Goal: Task Accomplishment & Management: Manage account settings

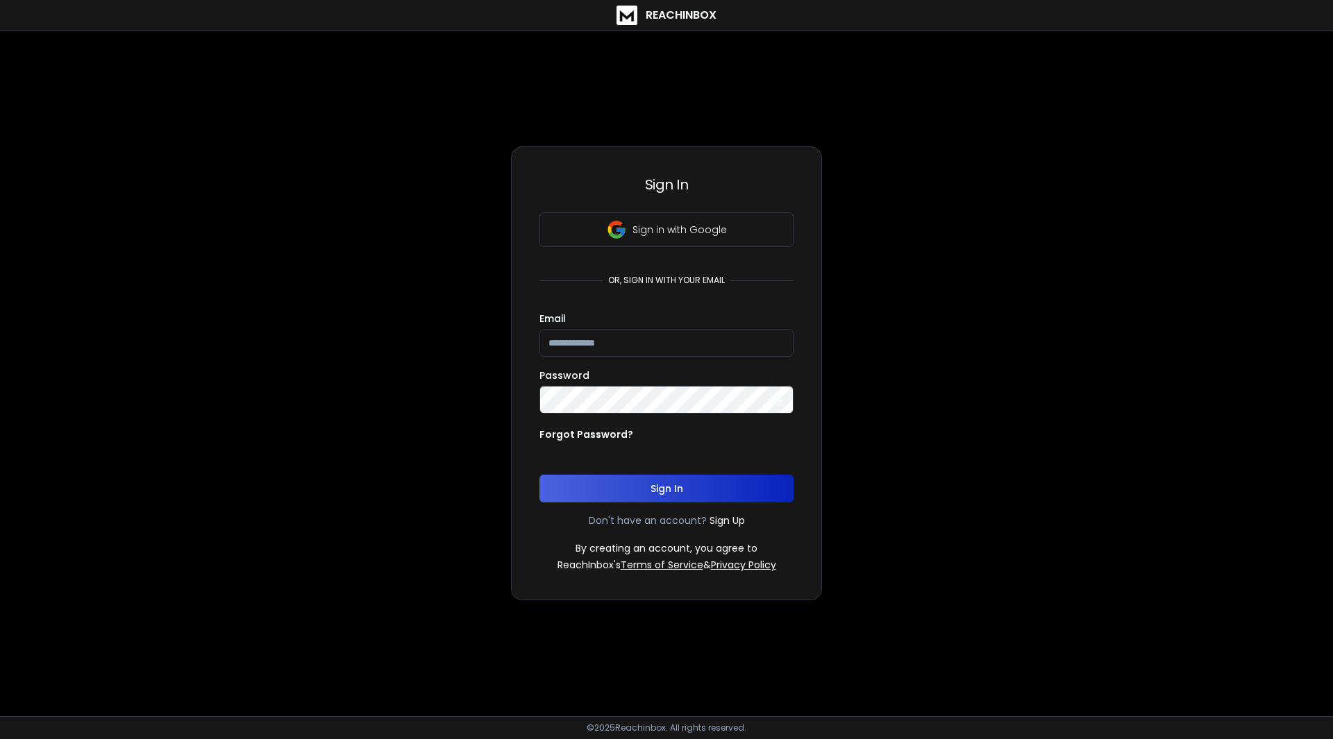
click at [592, 349] on input "email" at bounding box center [666, 343] width 254 height 28
paste input "**********"
type input "**********"
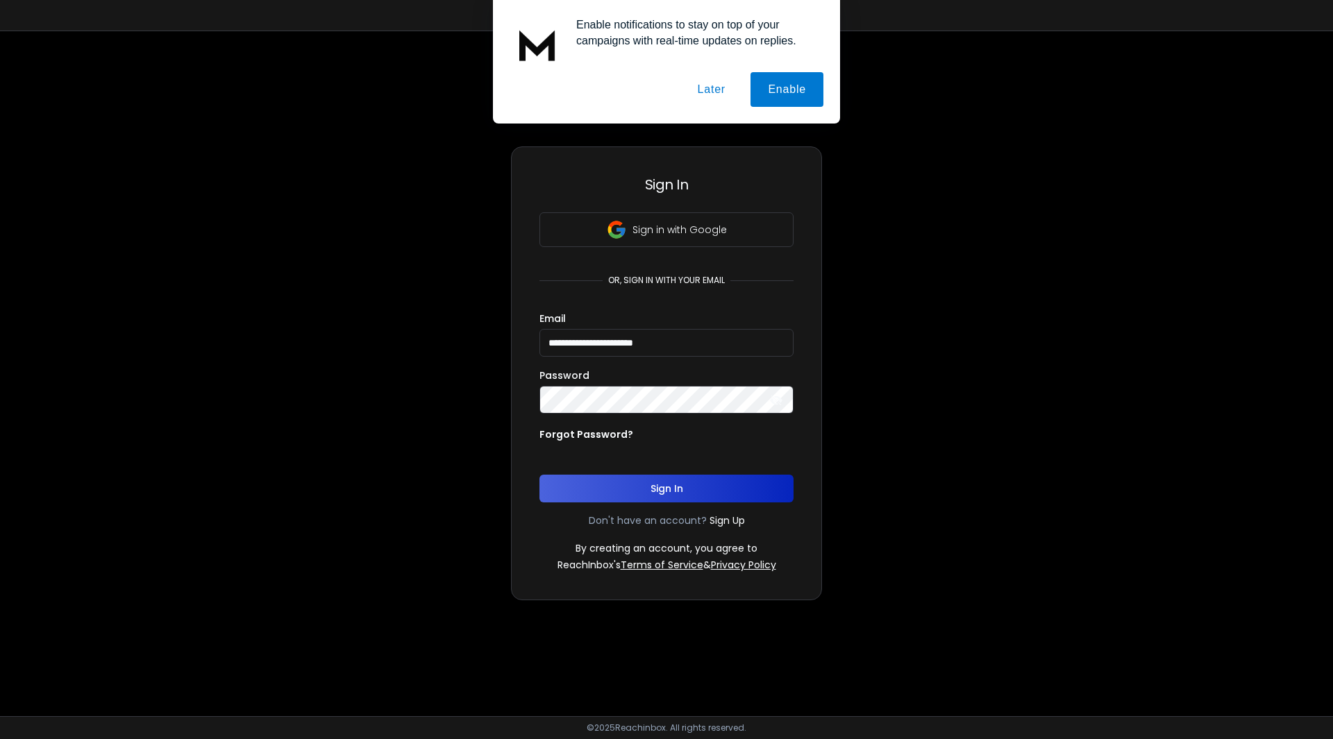
click at [601, 486] on button "Sign In" at bounding box center [666, 489] width 254 height 28
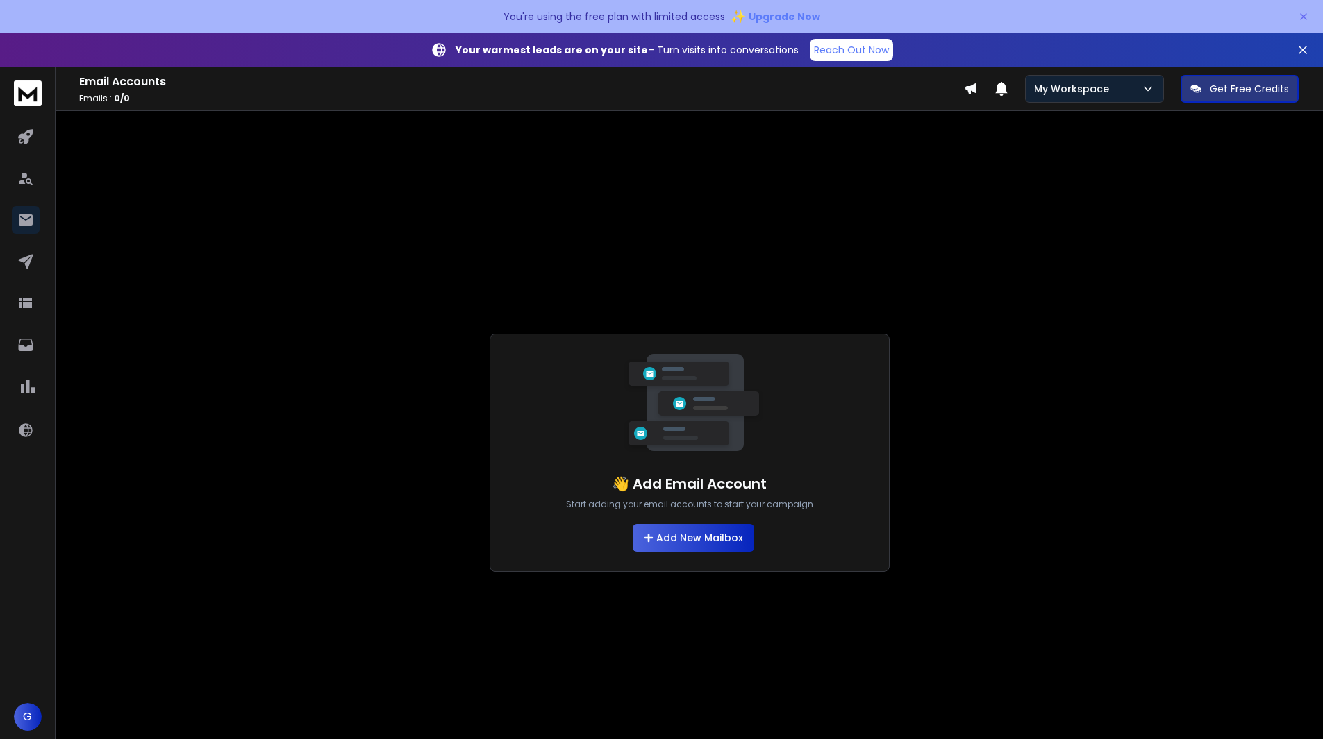
click at [1119, 93] on div "My Workspace" at bounding box center [1094, 89] width 121 height 14
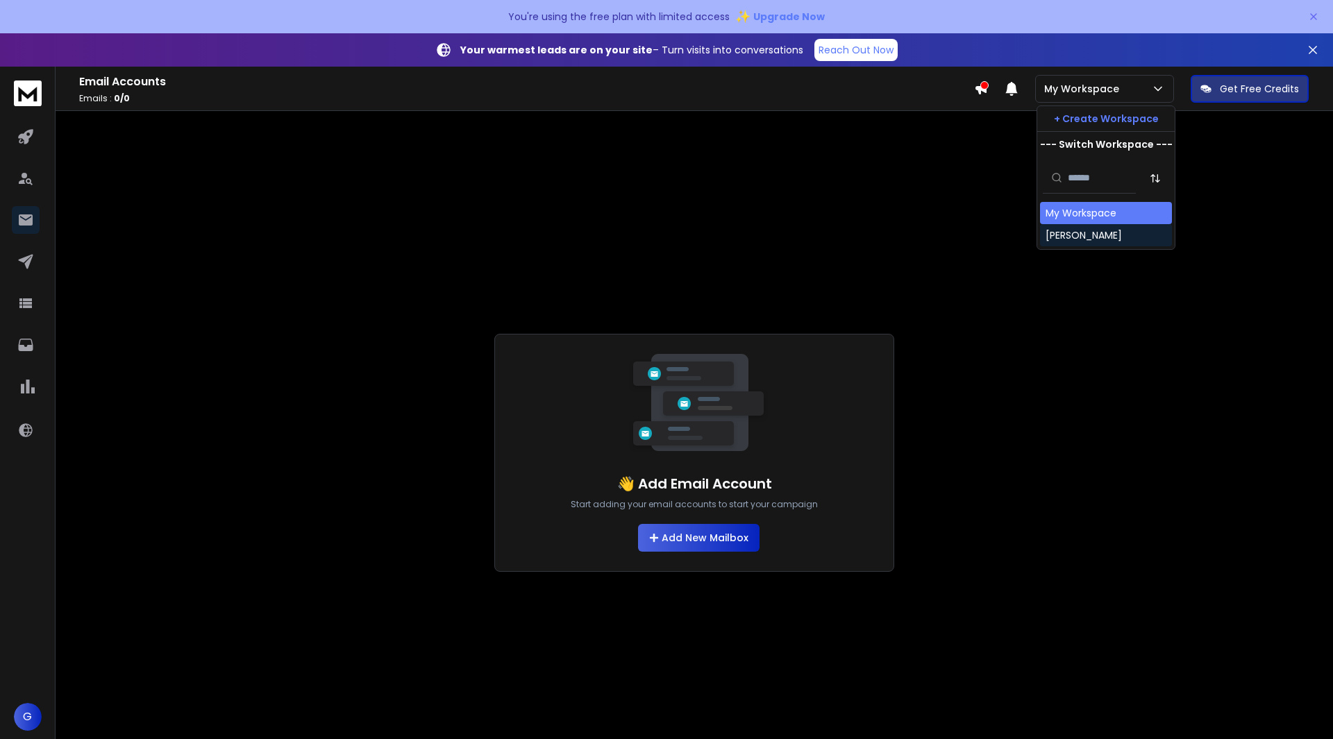
click at [1096, 235] on div "[PERSON_NAME]" at bounding box center [1084, 235] width 76 height 14
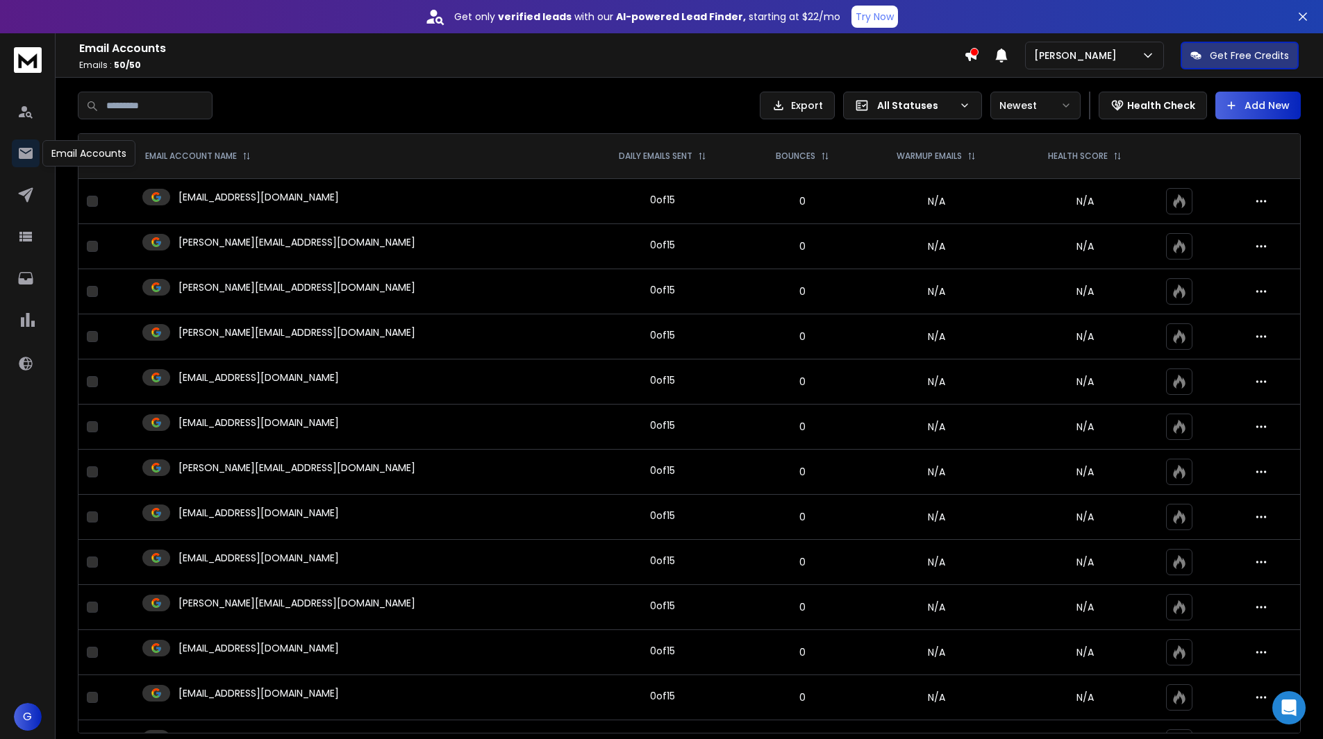
click at [17, 158] on icon at bounding box center [25, 153] width 17 height 17
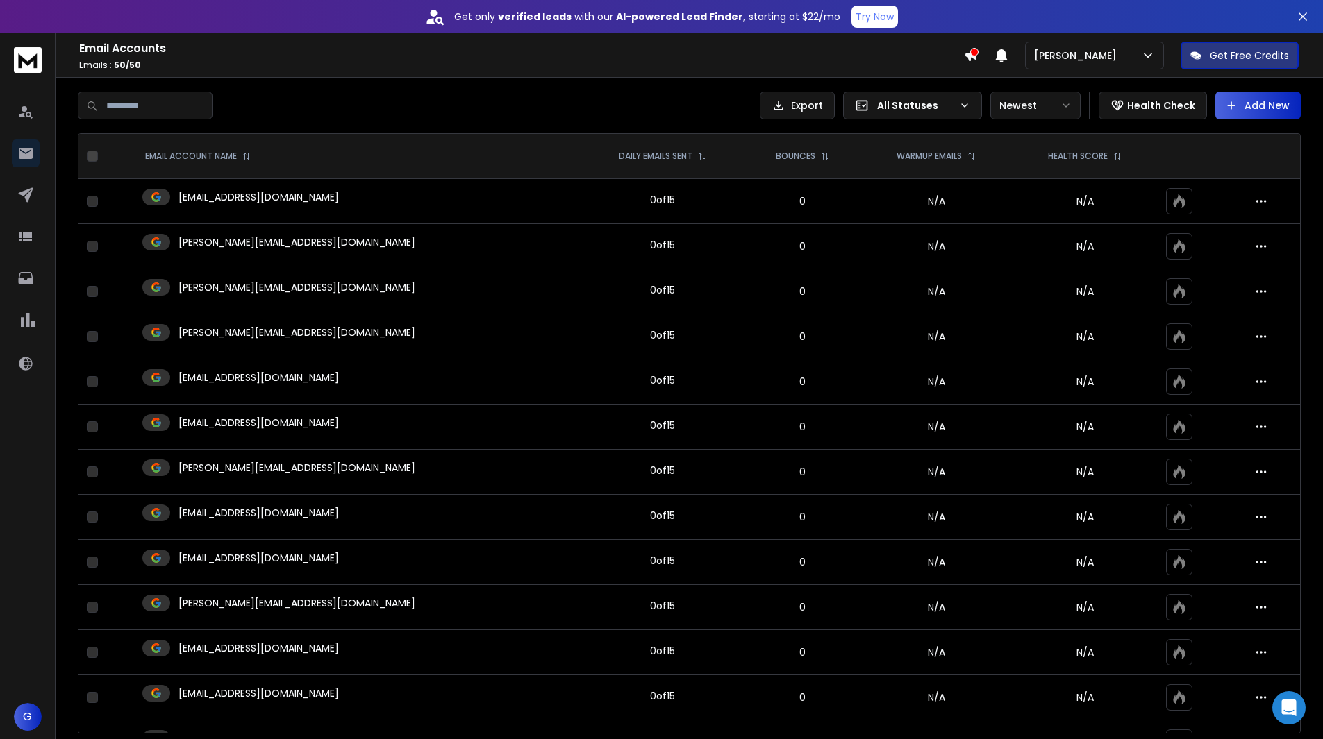
click at [17, 158] on icon at bounding box center [25, 153] width 17 height 17
click at [29, 149] on icon at bounding box center [26, 153] width 14 height 11
click at [1264, 103] on button "Add New" at bounding box center [1257, 106] width 85 height 28
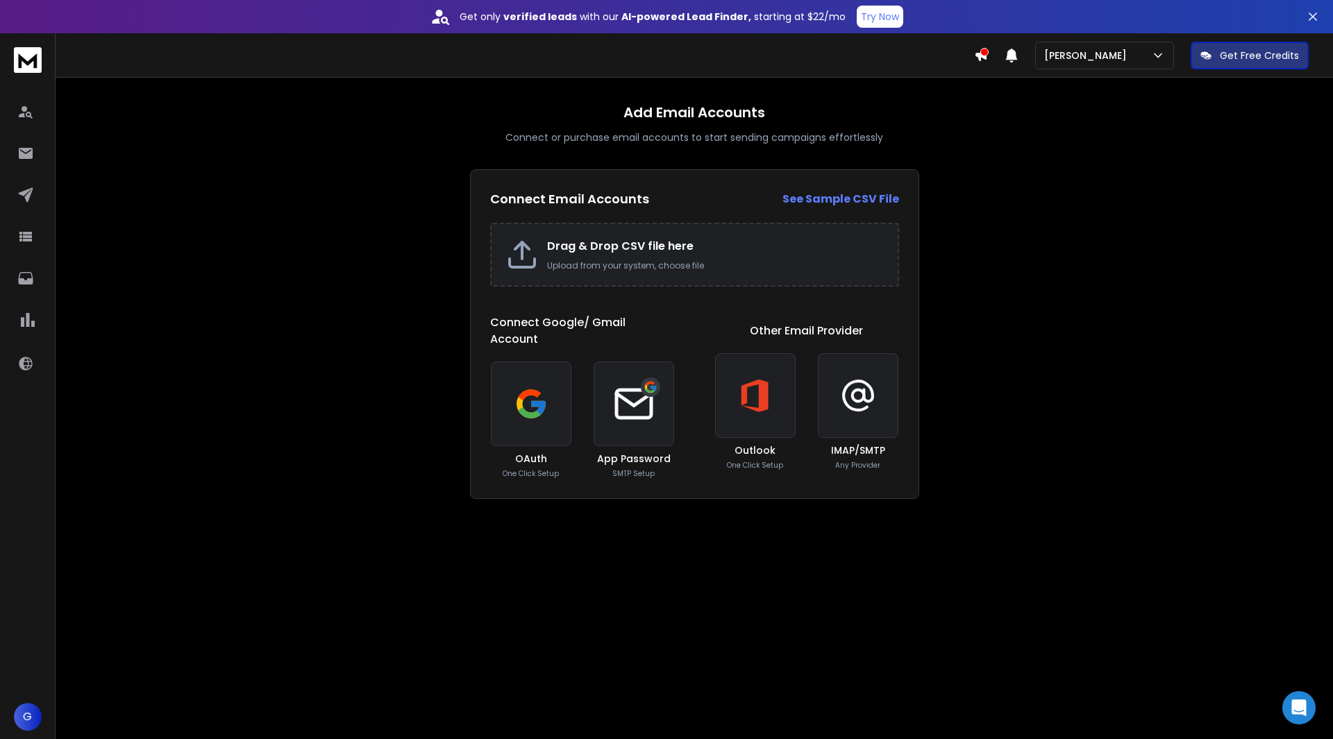
click at [541, 401] on icon at bounding box center [538, 408] width 15 height 14
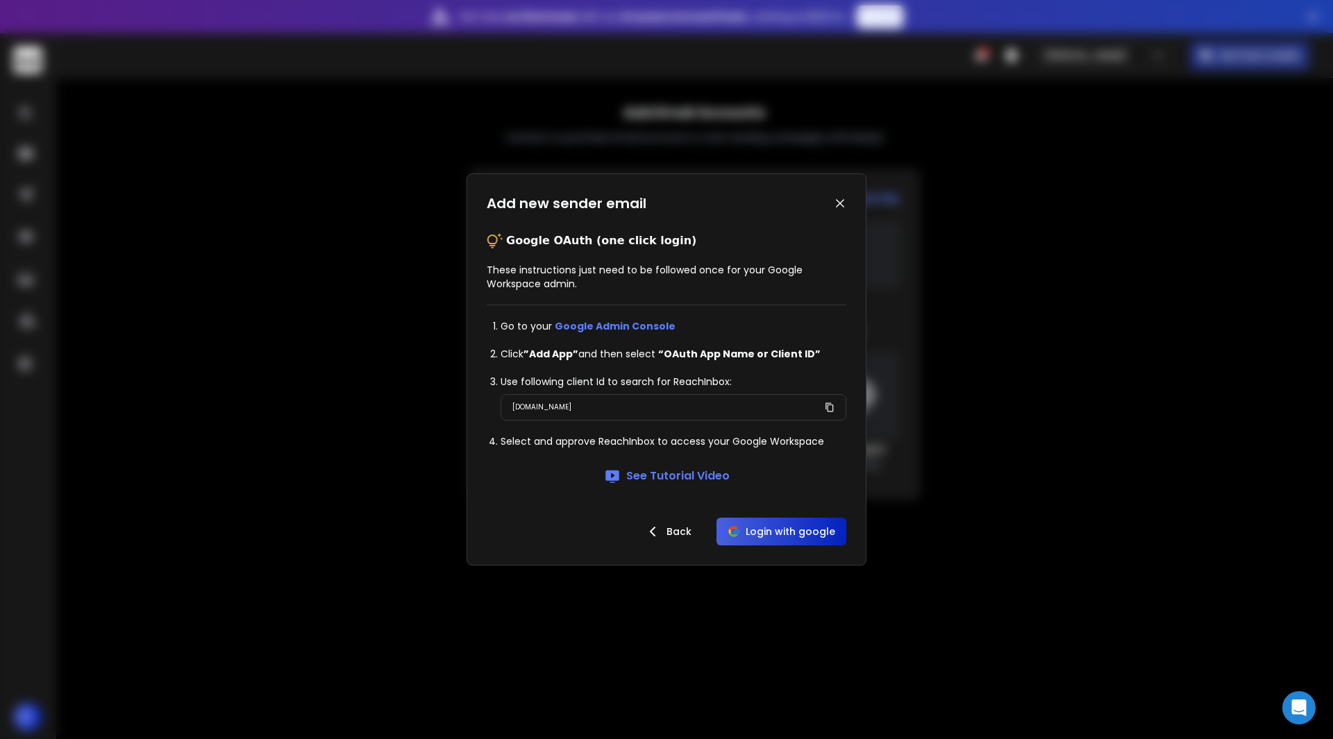
click at [808, 542] on button "Login with google" at bounding box center [782, 532] width 130 height 28
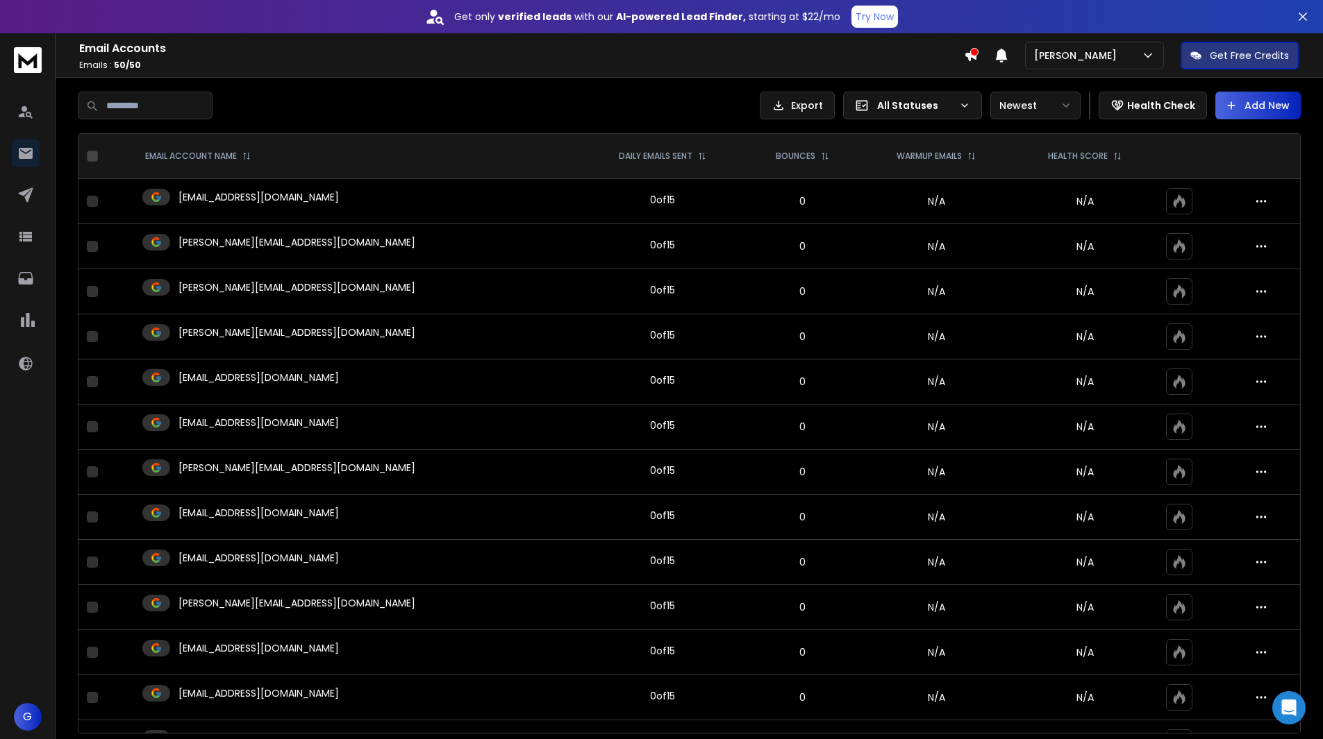
click at [1264, 103] on button "Add New" at bounding box center [1257, 106] width 85 height 28
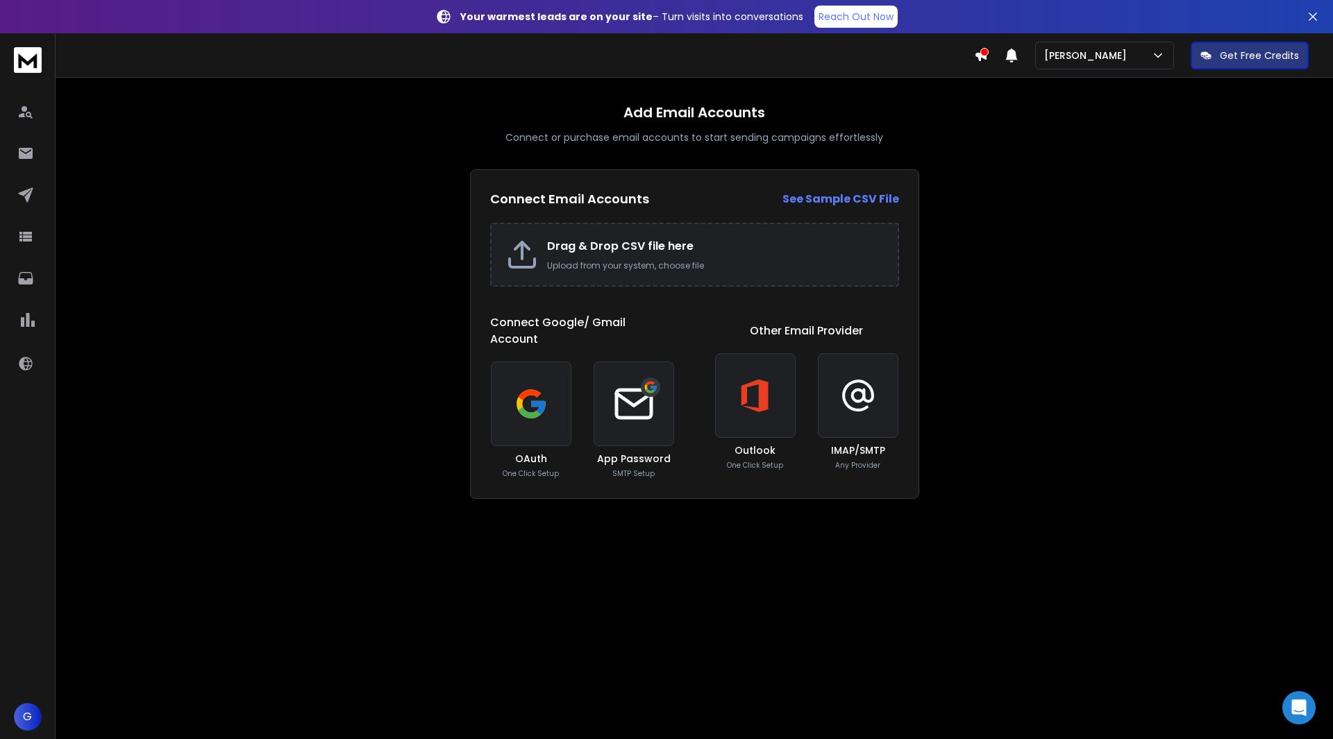
click at [541, 401] on icon at bounding box center [538, 408] width 15 height 14
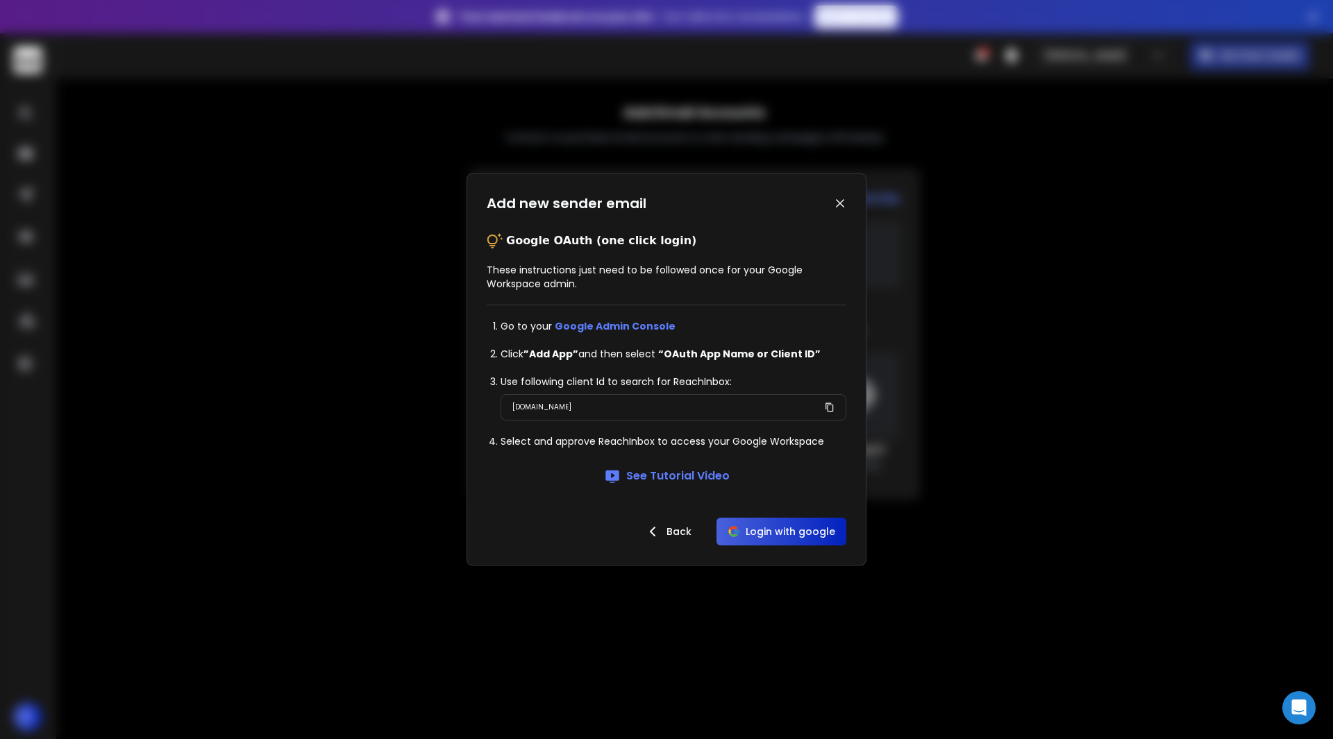
click at [808, 542] on button "Login with google" at bounding box center [782, 532] width 130 height 28
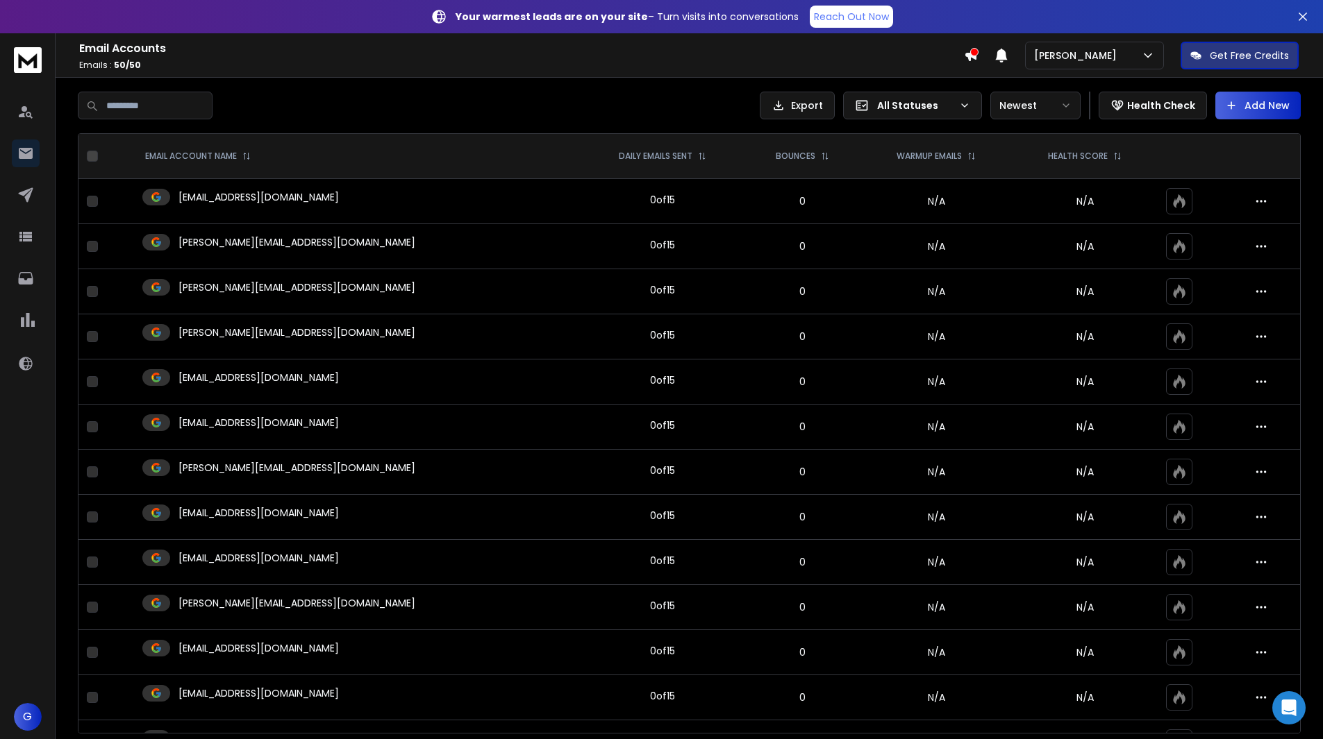
click at [1264, 103] on button "Add New" at bounding box center [1257, 106] width 85 height 28
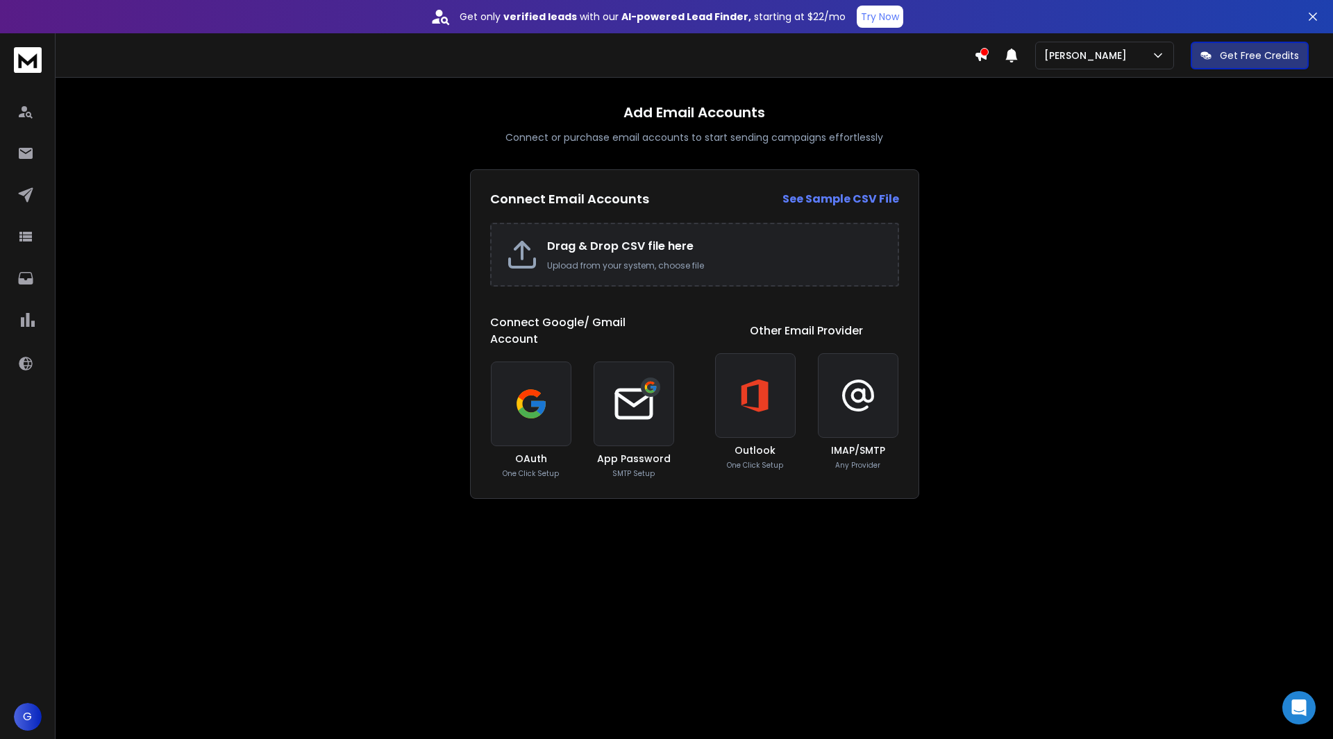
click at [541, 401] on icon at bounding box center [538, 408] width 15 height 14
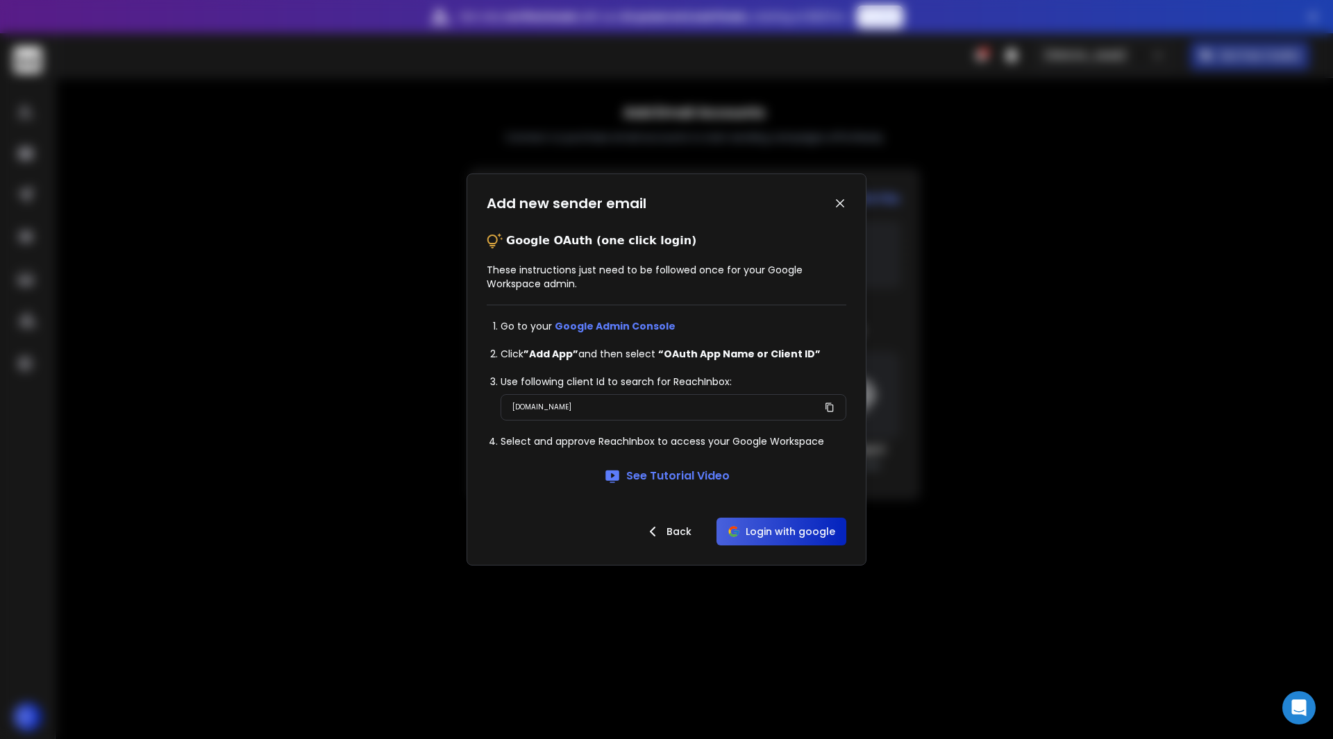
click at [808, 542] on button "Login with google" at bounding box center [782, 532] width 130 height 28
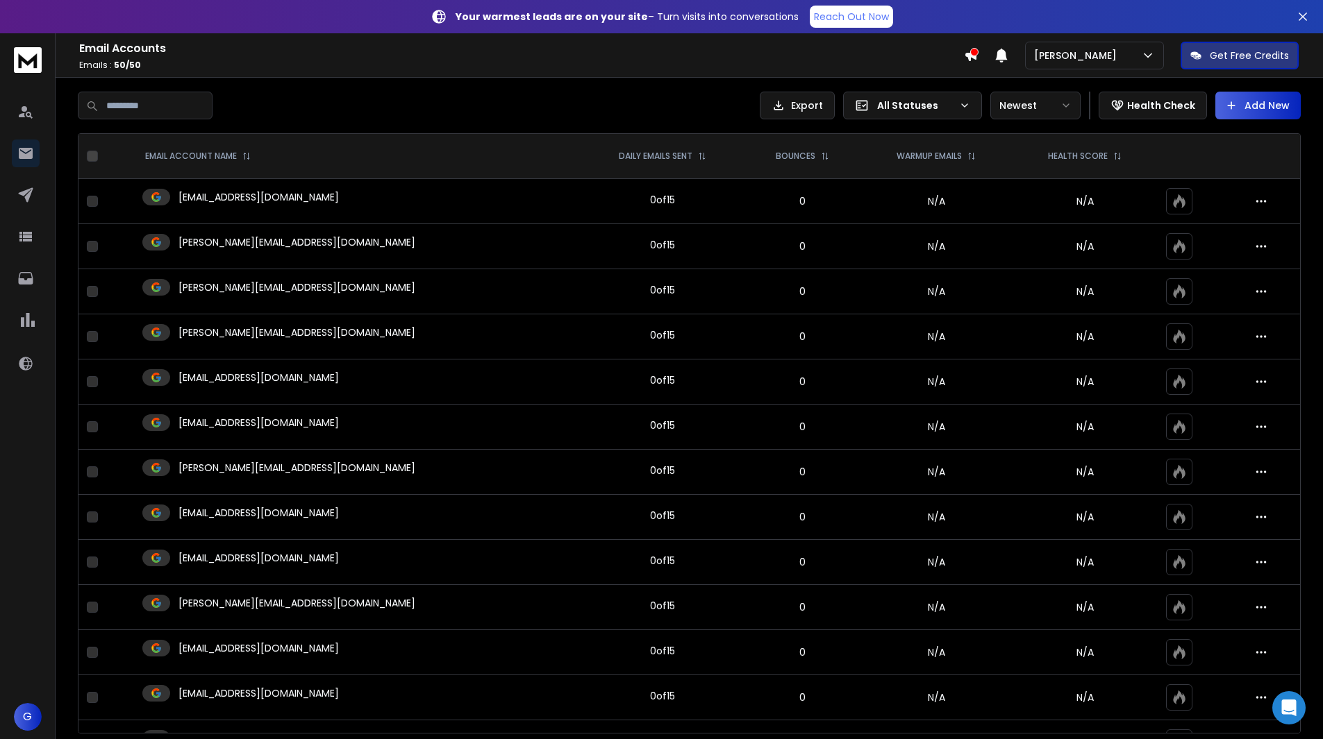
click at [1264, 103] on button "Add New" at bounding box center [1257, 106] width 85 height 28
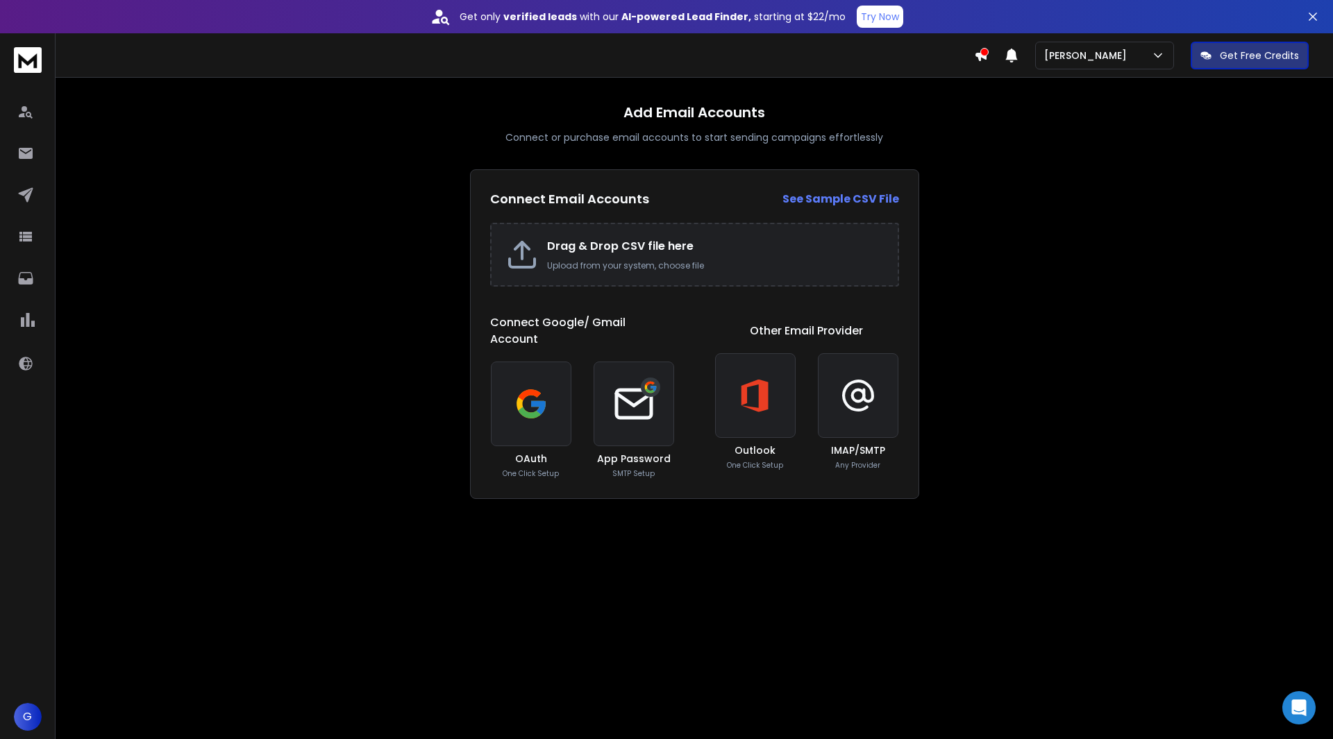
click at [541, 401] on icon at bounding box center [538, 408] width 15 height 14
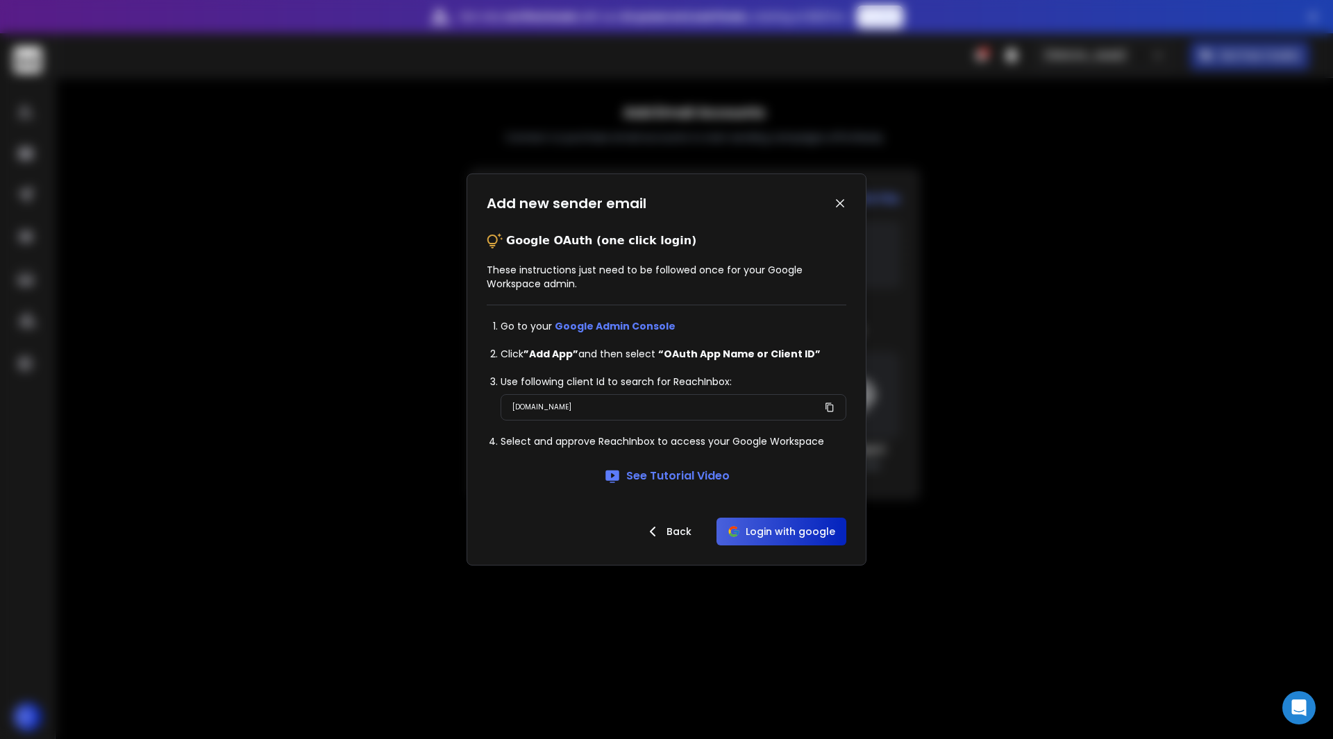
click at [808, 542] on button "Login with google" at bounding box center [782, 532] width 130 height 28
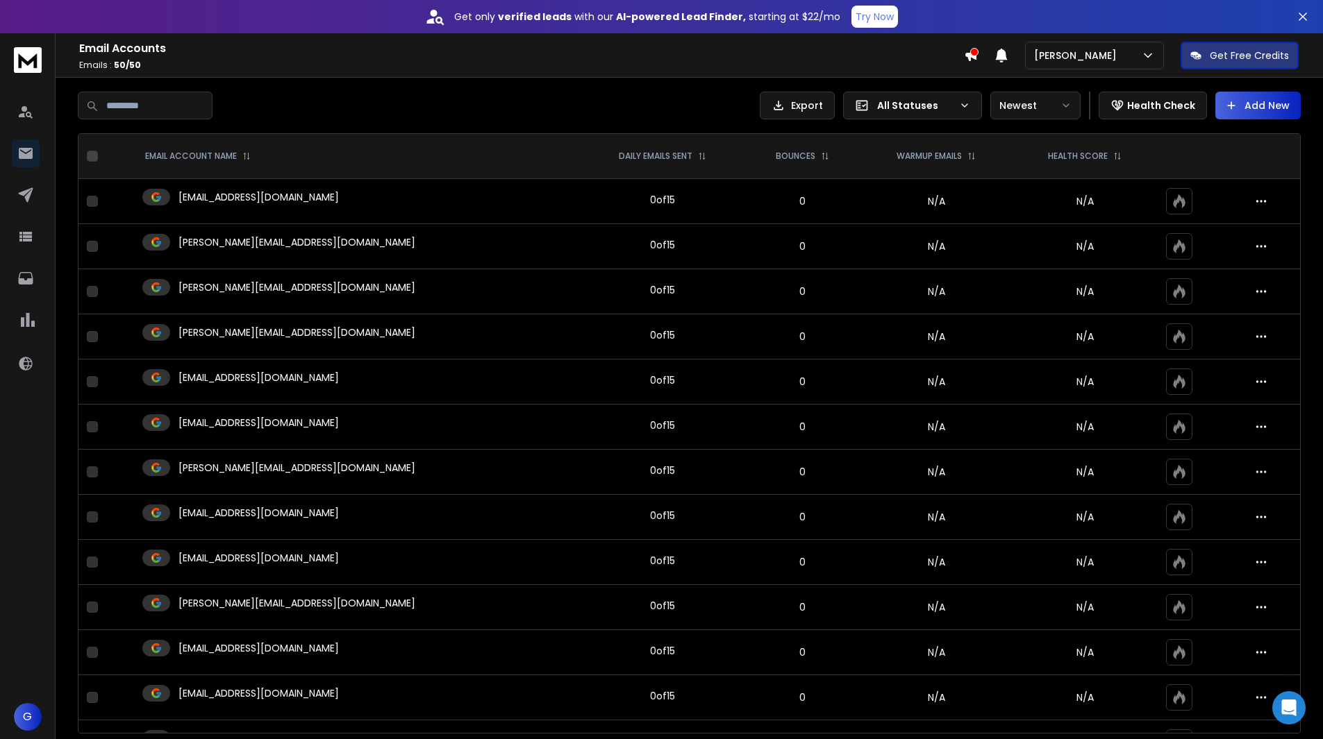
click at [1264, 103] on button "Add New" at bounding box center [1257, 106] width 85 height 28
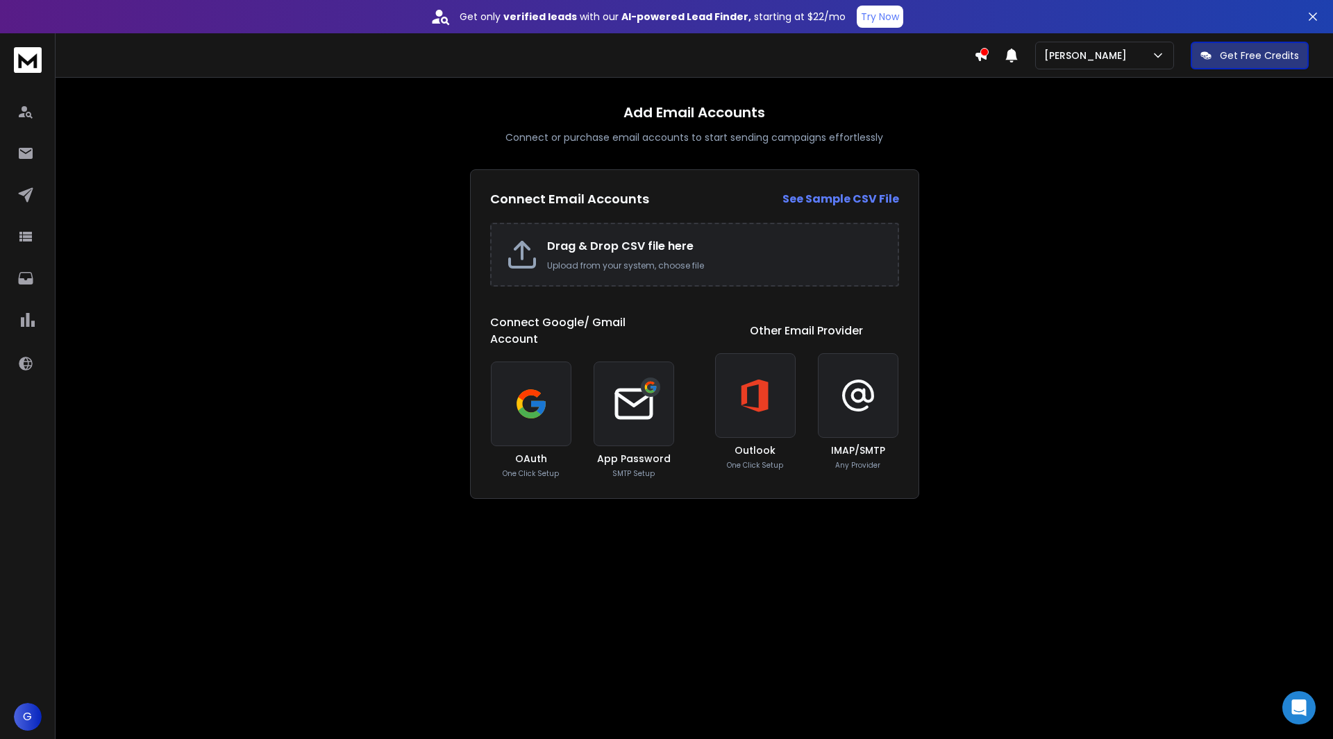
click at [541, 401] on icon at bounding box center [538, 408] width 15 height 14
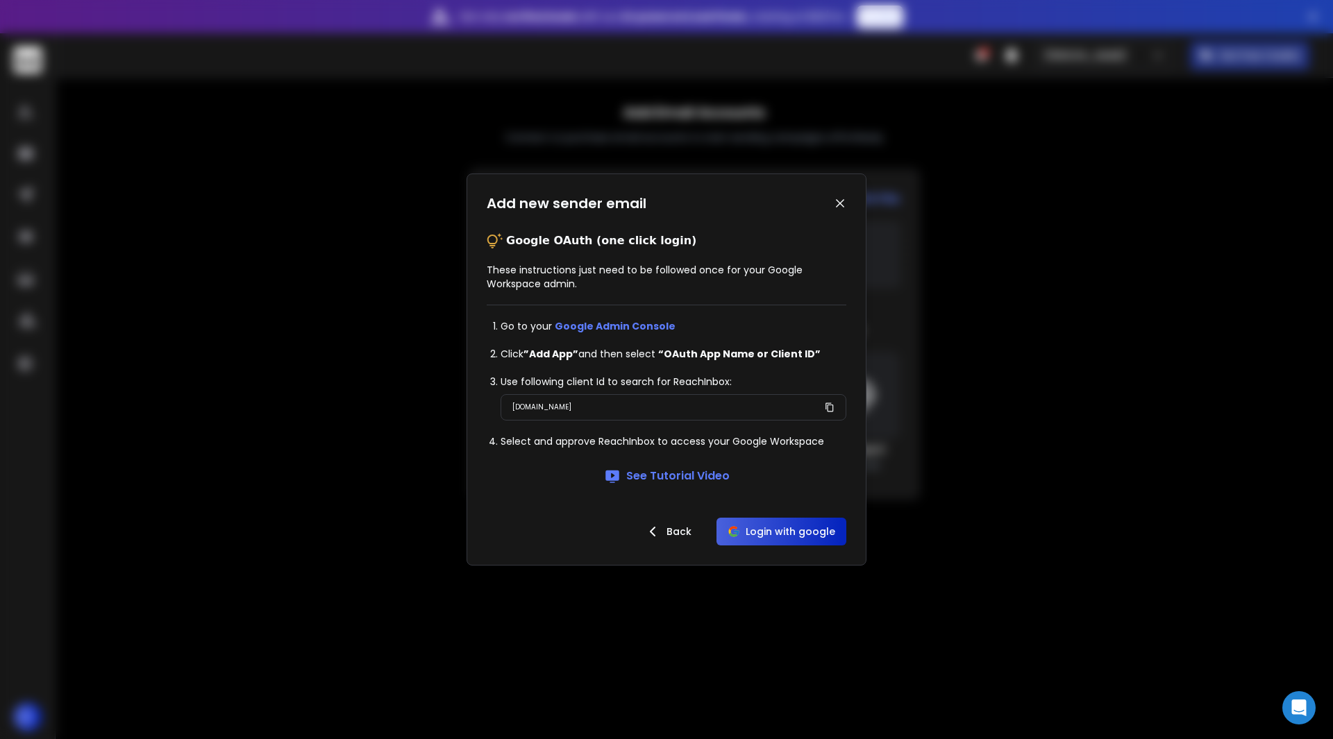
click at [808, 542] on button "Login with google" at bounding box center [782, 532] width 130 height 28
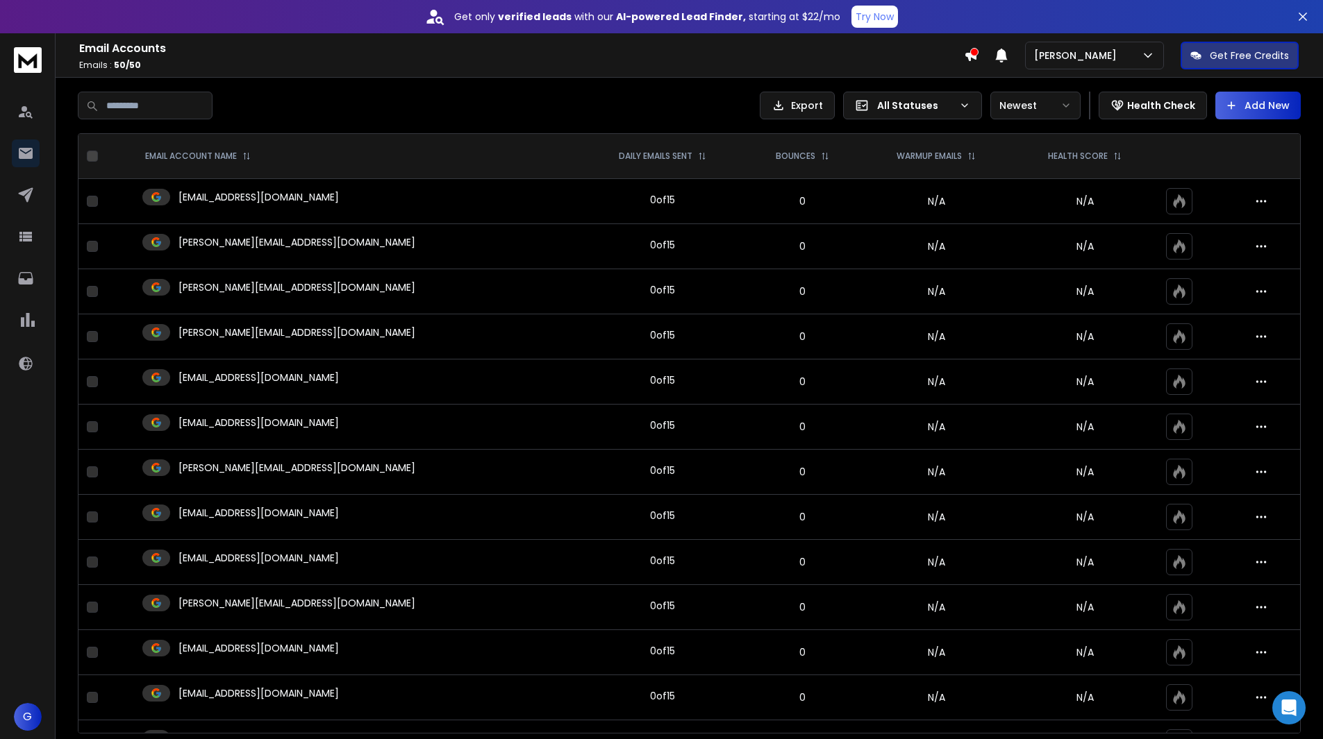
click at [1264, 103] on button "Add New" at bounding box center [1257, 106] width 85 height 28
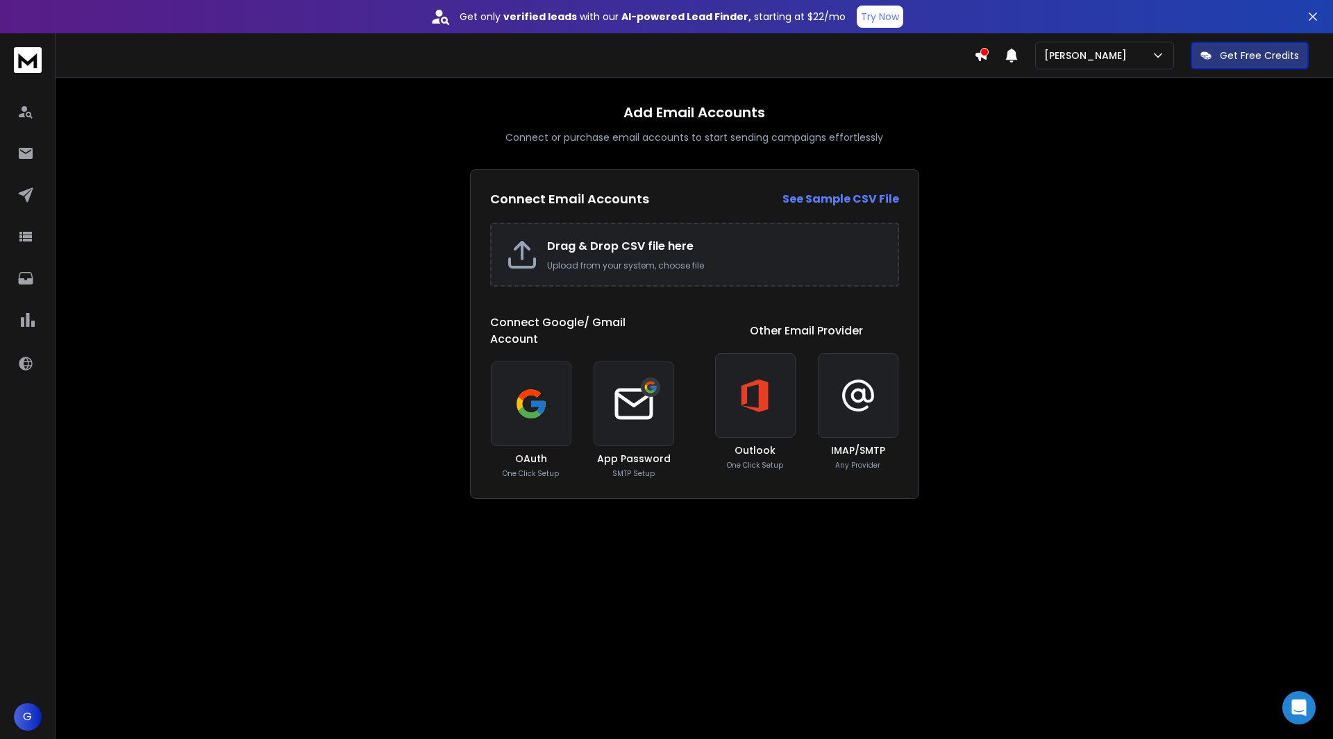
click at [542, 401] on icon at bounding box center [538, 408] width 15 height 14
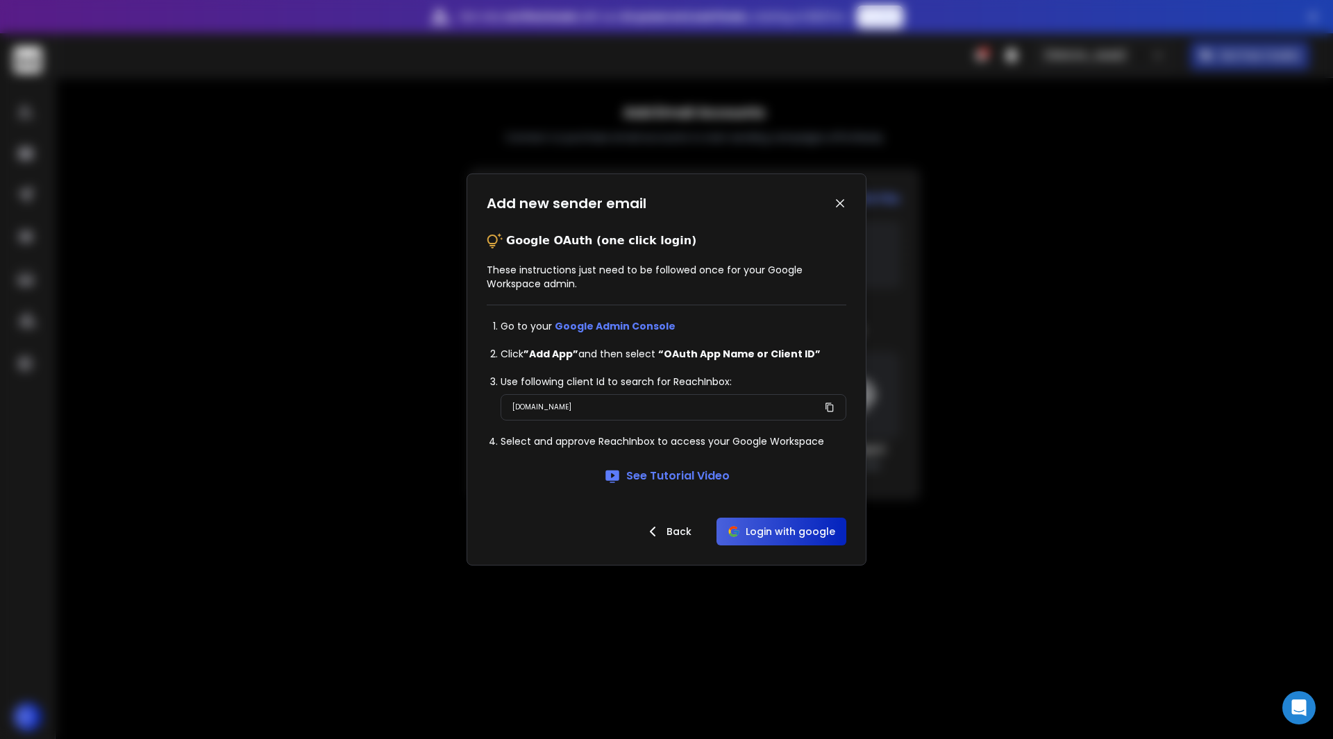
click at [808, 542] on button "Login with google" at bounding box center [782, 532] width 130 height 28
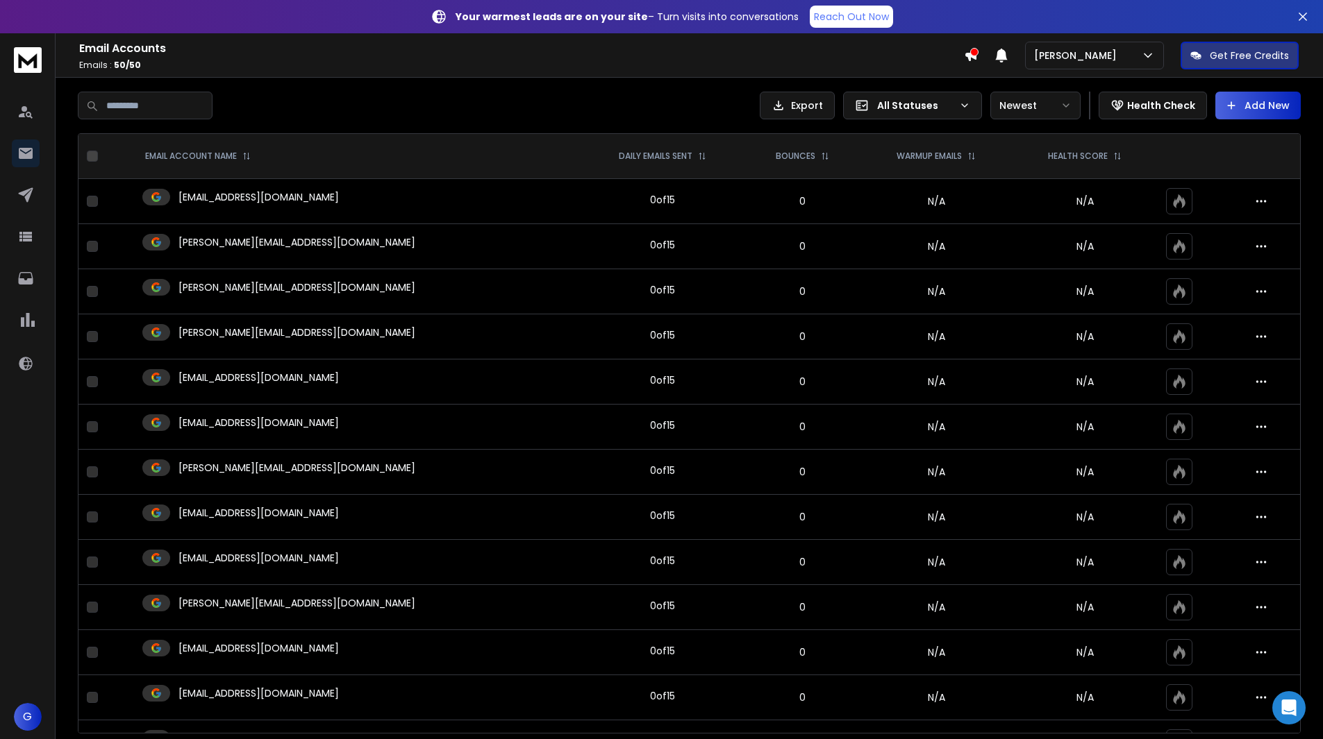
click at [1264, 103] on button "Add New" at bounding box center [1257, 106] width 85 height 28
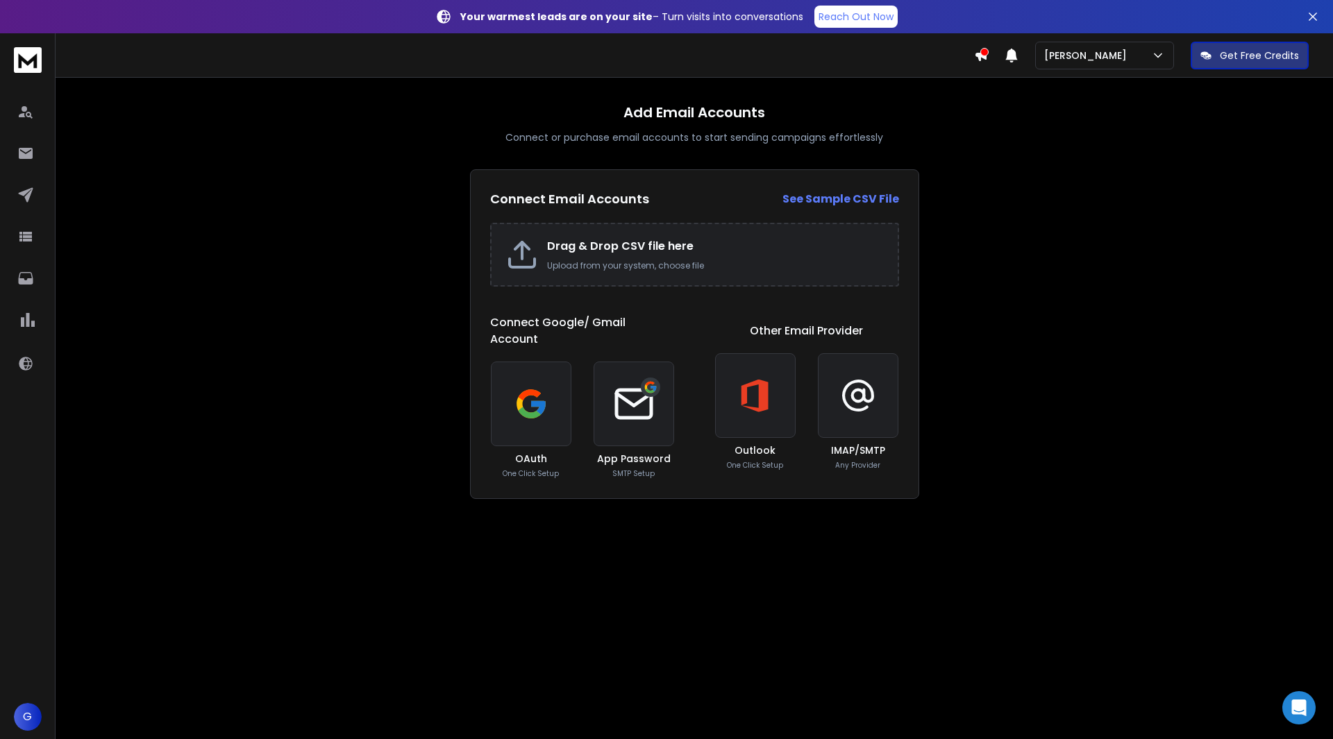
click at [542, 401] on icon at bounding box center [538, 408] width 15 height 14
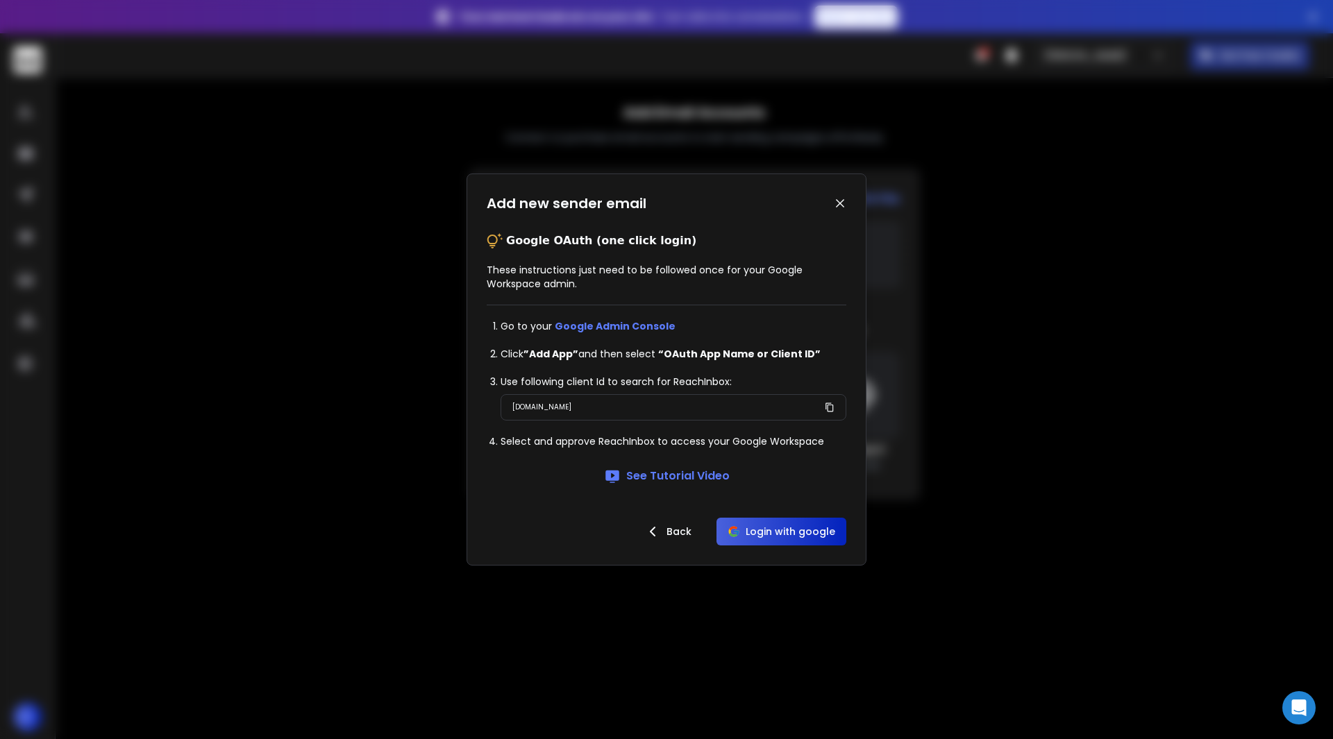
click at [808, 542] on button "Login with google" at bounding box center [782, 532] width 130 height 28
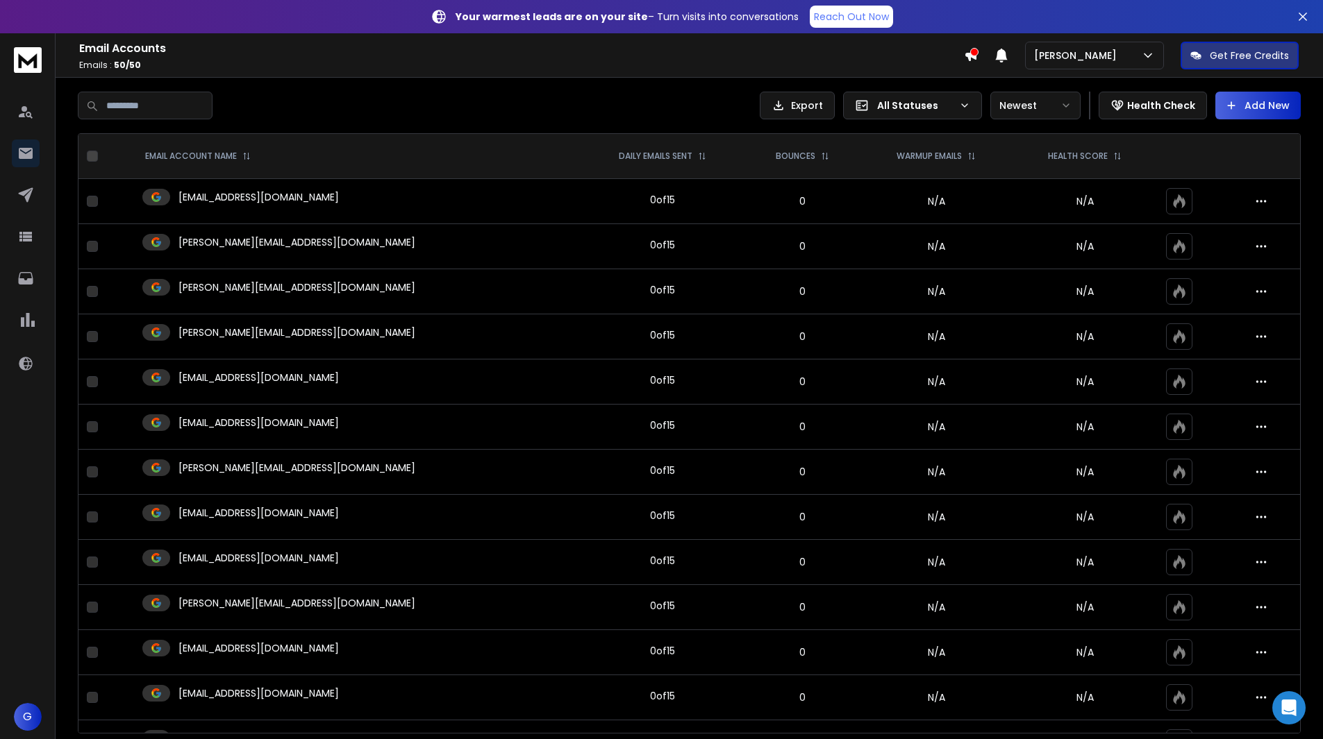
click at [1264, 103] on button "Add New" at bounding box center [1257, 106] width 85 height 28
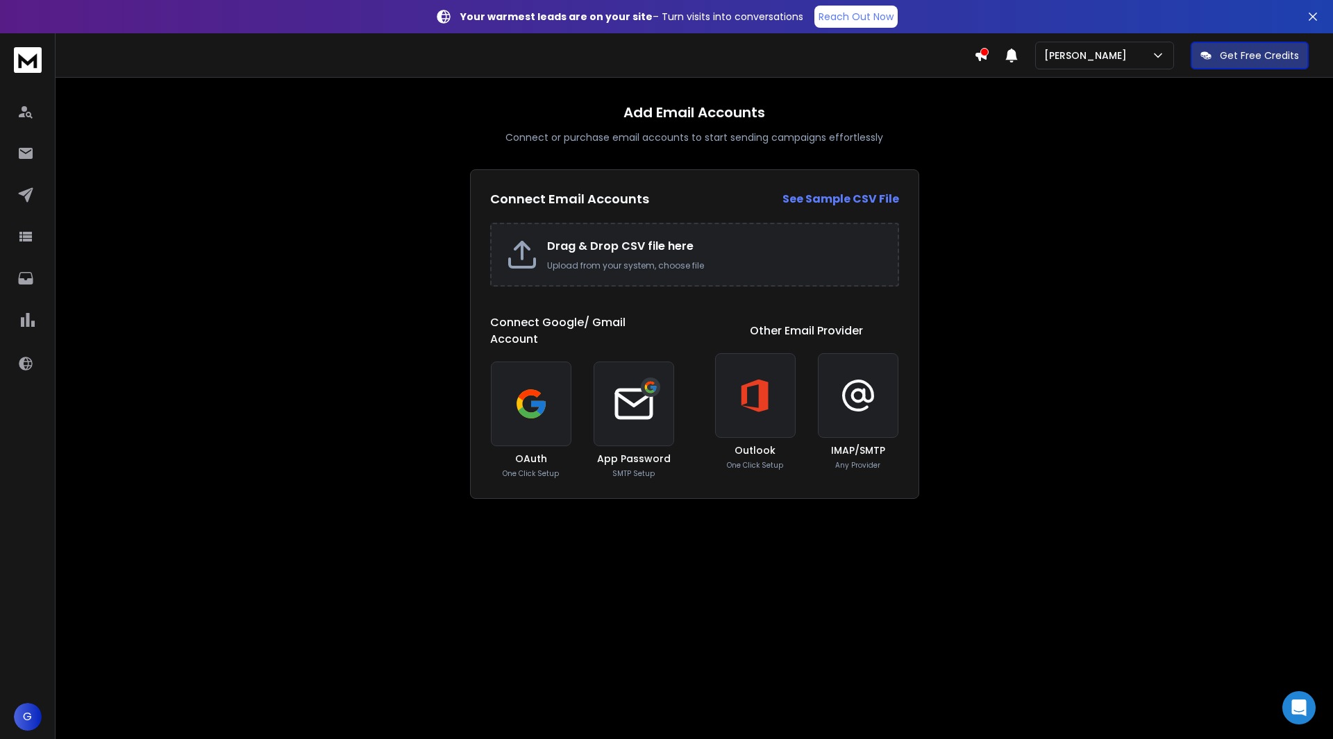
click at [542, 401] on icon at bounding box center [538, 408] width 15 height 14
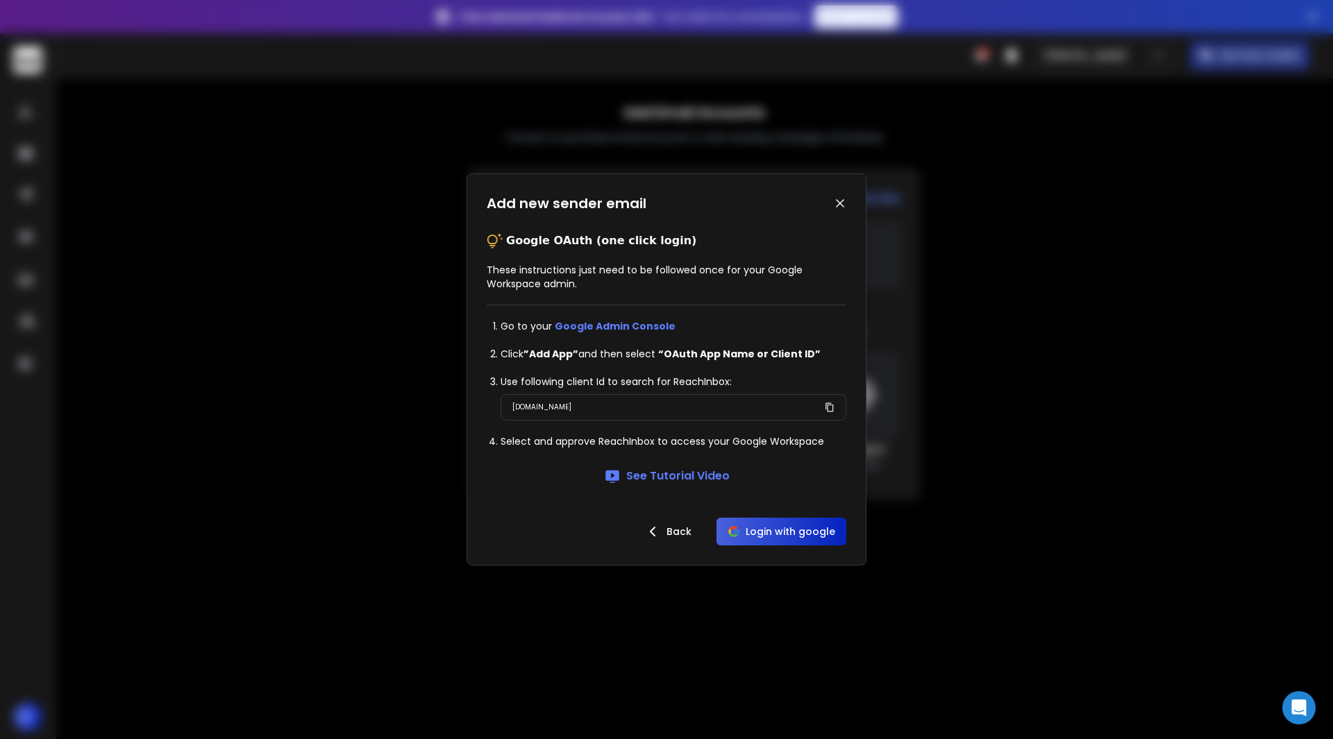
click at [808, 542] on button "Login with google" at bounding box center [782, 532] width 130 height 28
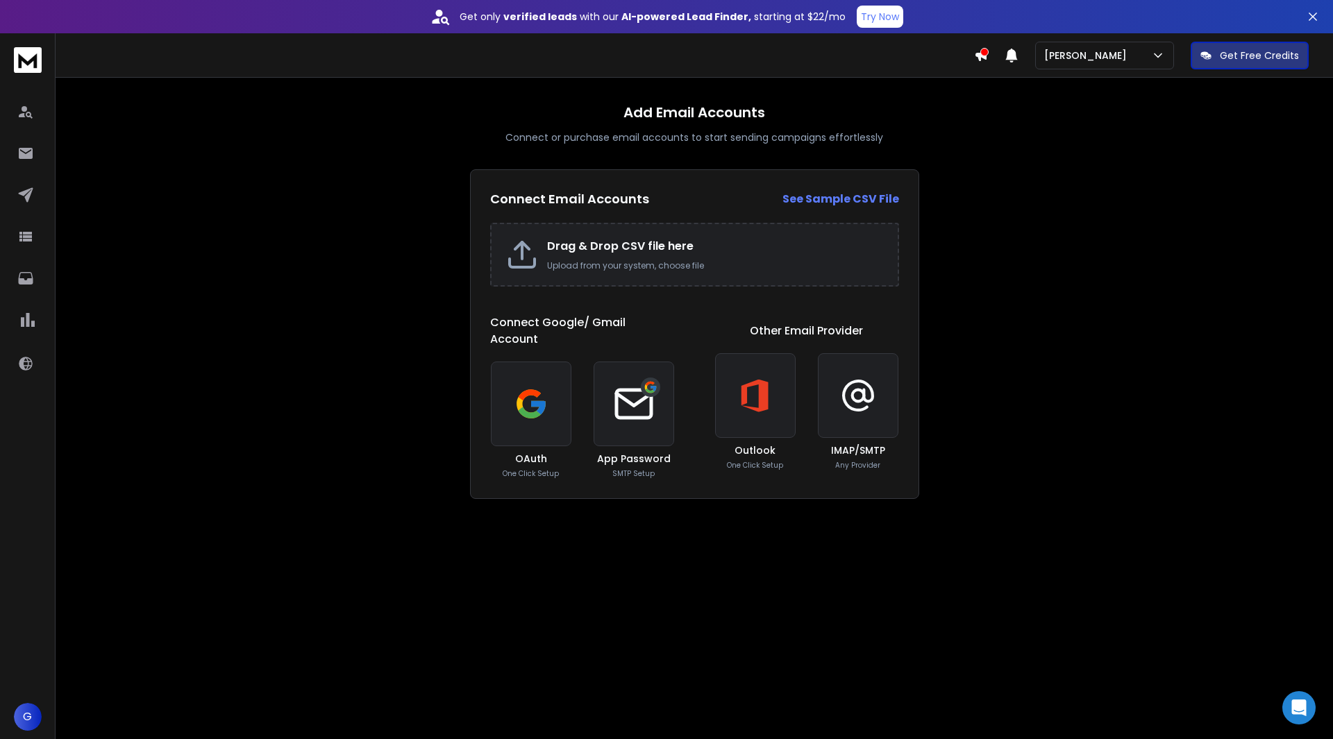
click at [542, 401] on icon at bounding box center [538, 408] width 15 height 14
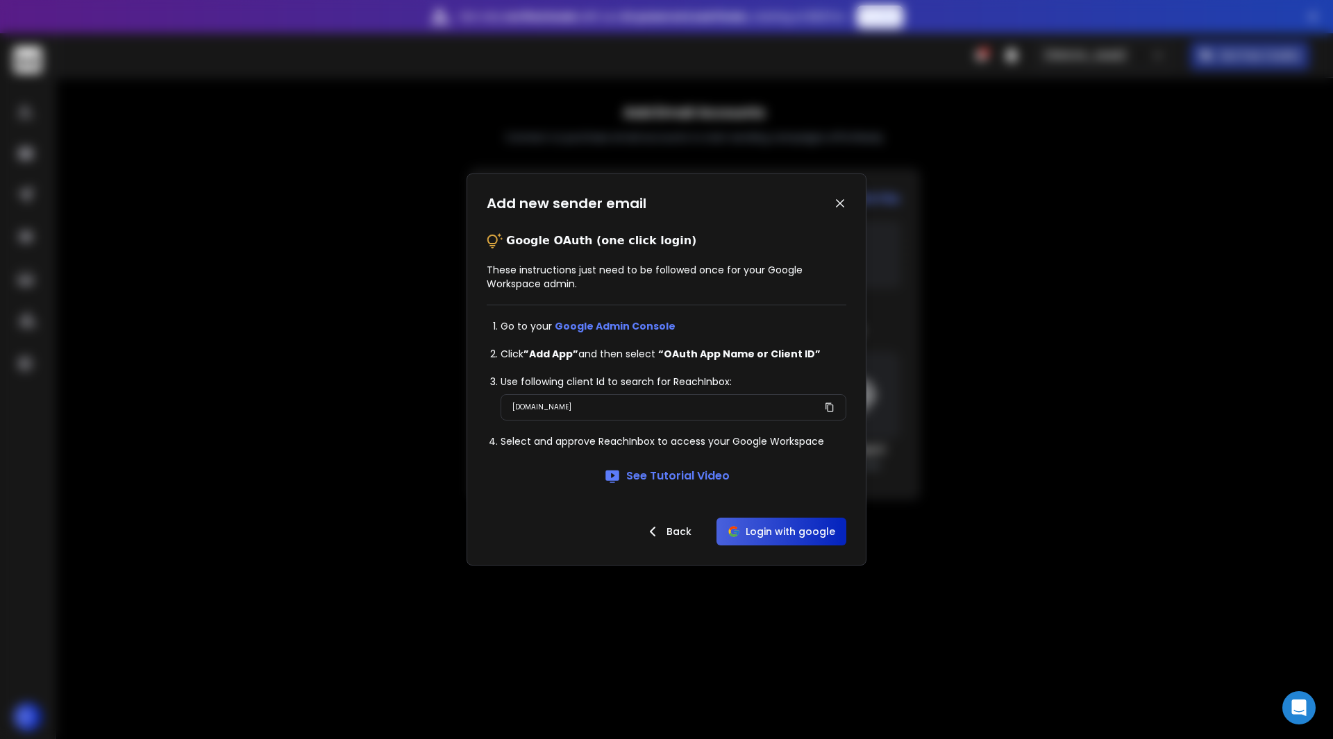
click at [808, 542] on button "Login with google" at bounding box center [782, 532] width 130 height 28
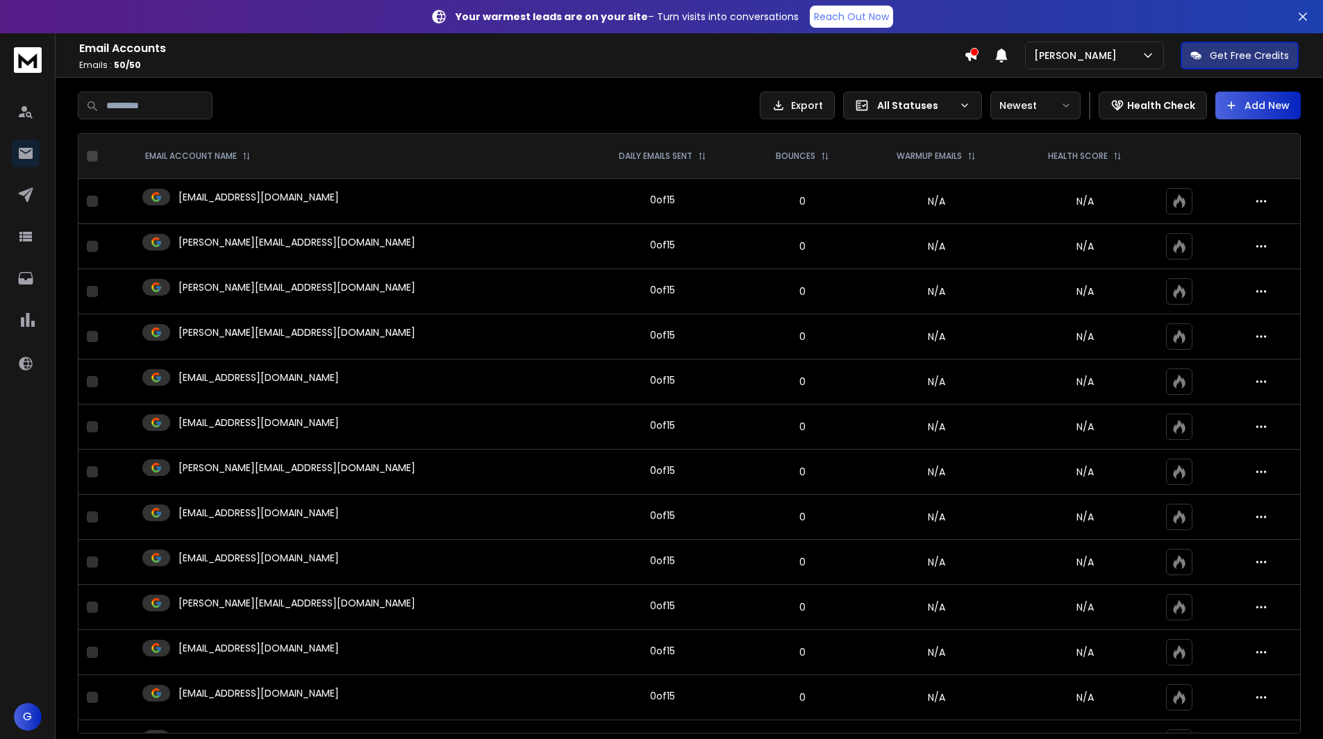
click at [1264, 103] on button "Add New" at bounding box center [1257, 106] width 85 height 28
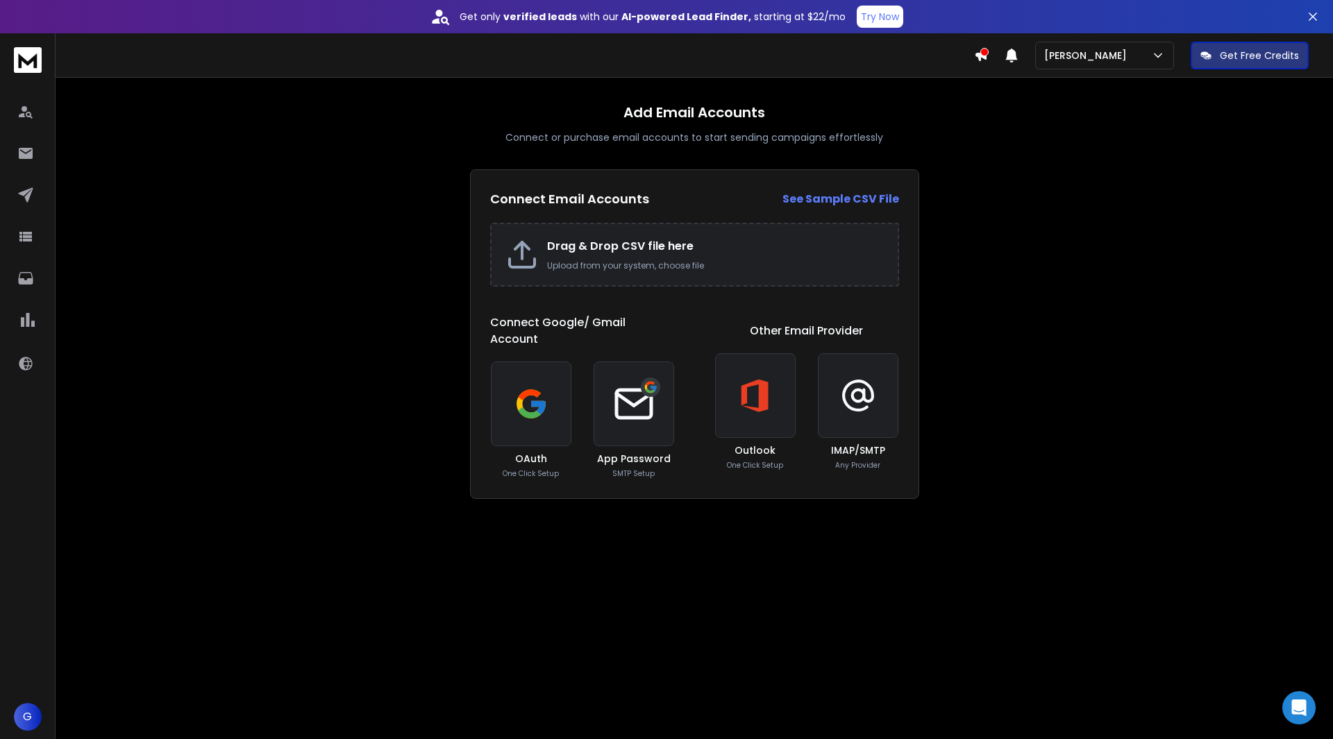
click at [542, 401] on icon at bounding box center [538, 408] width 15 height 14
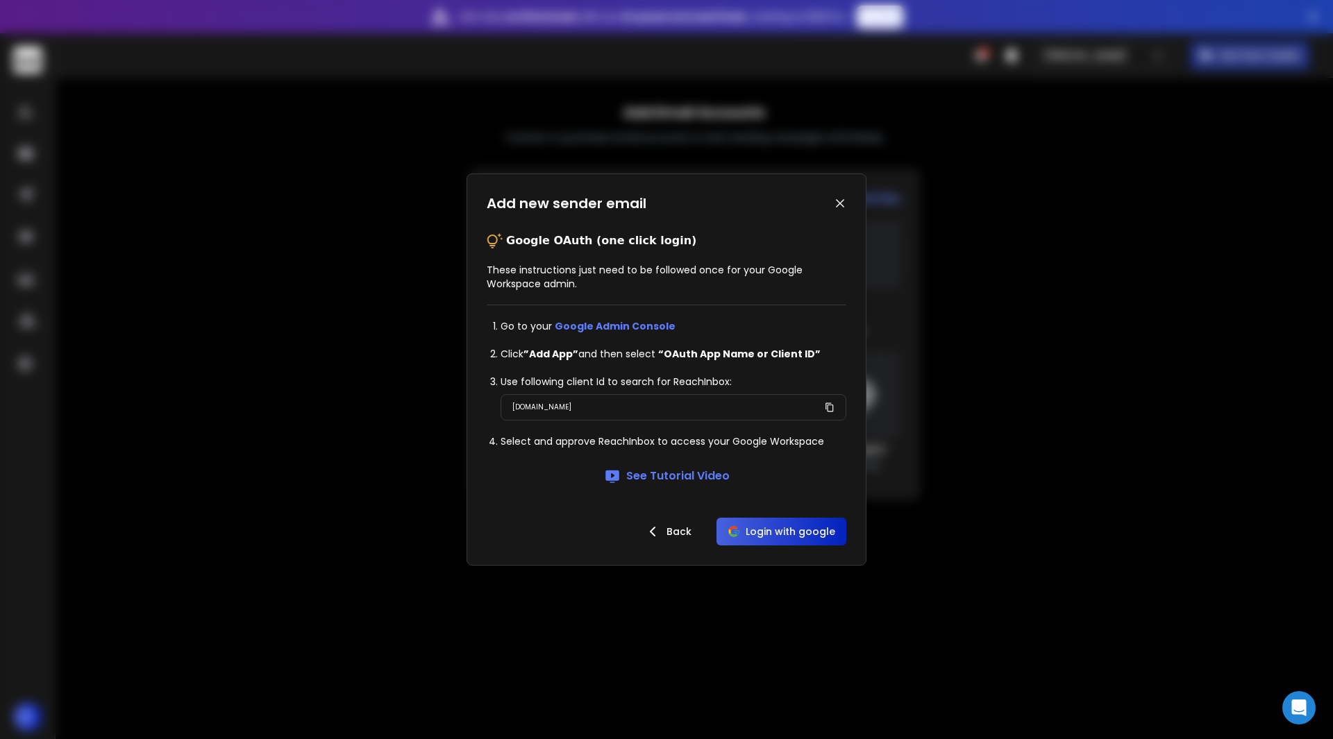
click at [808, 542] on button "Login with google" at bounding box center [782, 532] width 130 height 28
